Goal: Task Accomplishment & Management: Manage account settings

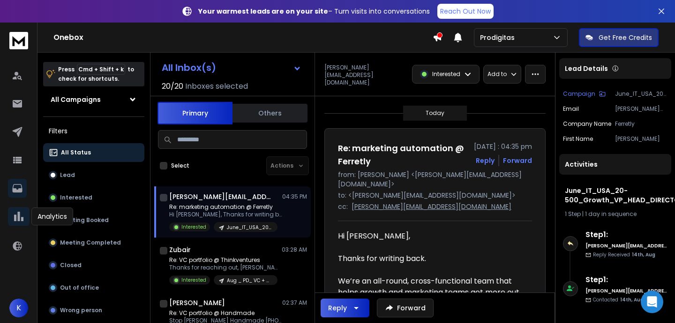
click at [19, 221] on icon at bounding box center [19, 216] width 14 height 14
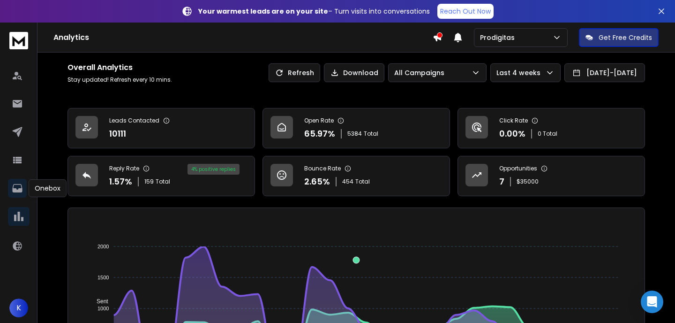
click at [21, 192] on icon at bounding box center [17, 188] width 10 height 8
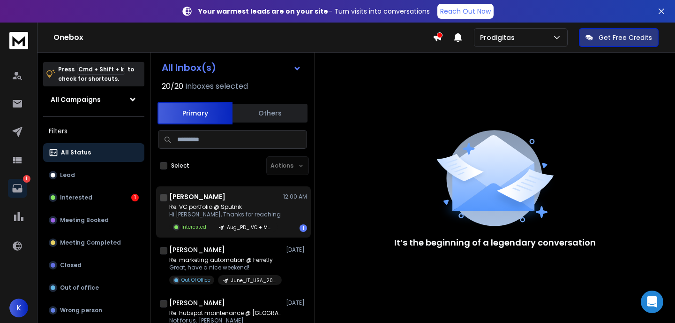
click at [248, 203] on p "Re: VC portfolio @ Sputnik" at bounding box center [225, 207] width 112 height 8
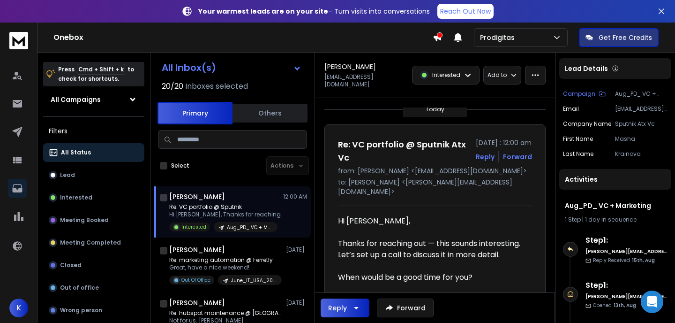
scroll to position [7, 0]
drag, startPoint x: 440, startPoint y: 162, endPoint x: 490, endPoint y: 160, distance: 49.7
click at [490, 165] on p "from: [PERSON_NAME] <[EMAIL_ADDRESS][DOMAIN_NAME]>" at bounding box center [435, 169] width 194 height 9
copy p "[DOMAIN_NAME]"
click at [301, 166] on div "Actions" at bounding box center [287, 165] width 43 height 19
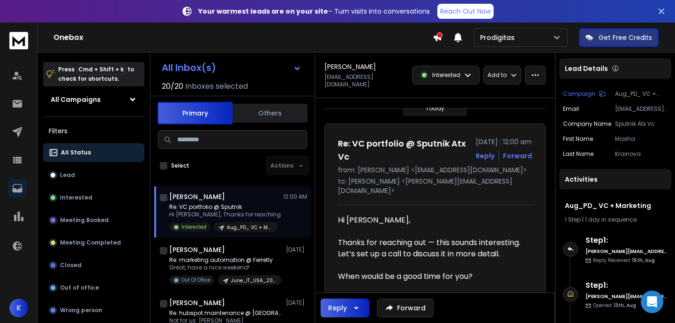
click at [166, 199] on button "button" at bounding box center [164, 198] width 8 height 8
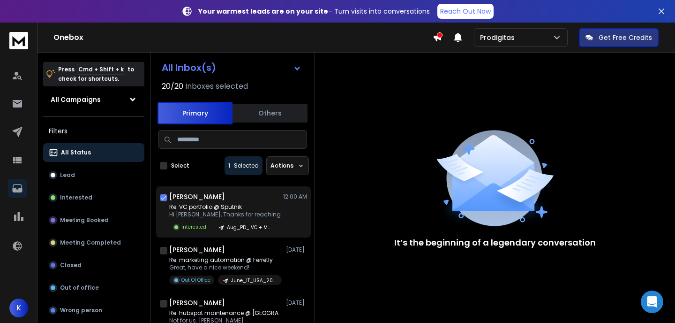
scroll to position [0, 0]
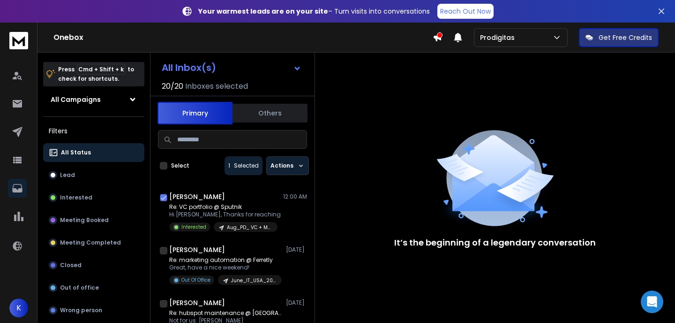
click at [298, 169] on icon "button" at bounding box center [301, 166] width 8 height 8
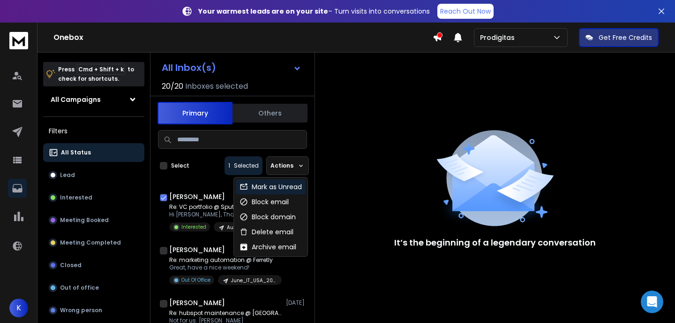
click at [293, 188] on div "Mark as Unread" at bounding box center [271, 186] width 62 height 9
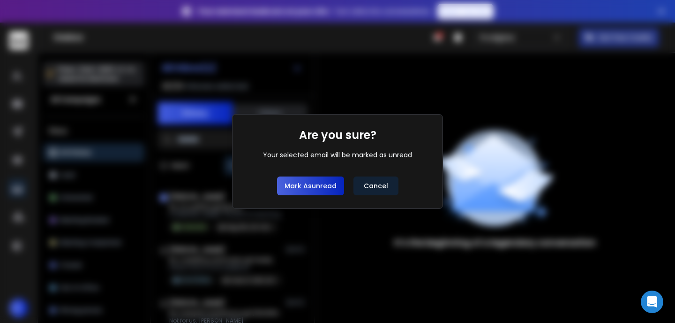
click at [304, 184] on p "Mark as unread" at bounding box center [311, 185] width 52 height 9
